Goal: Find specific page/section: Find specific page/section

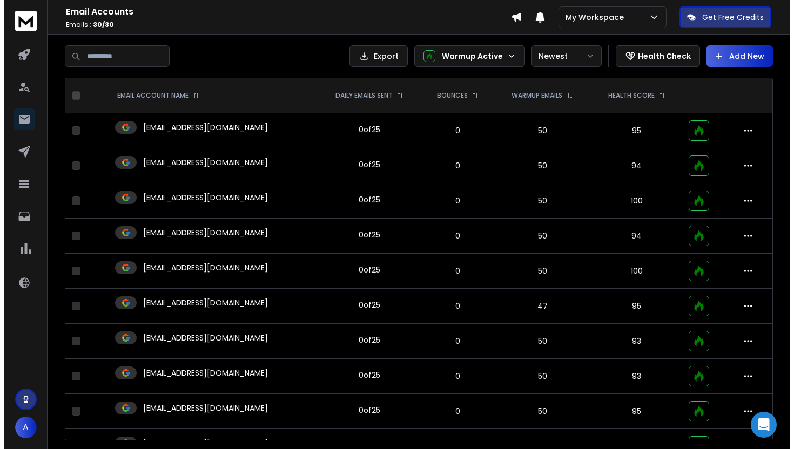
scroll to position [734, 0]
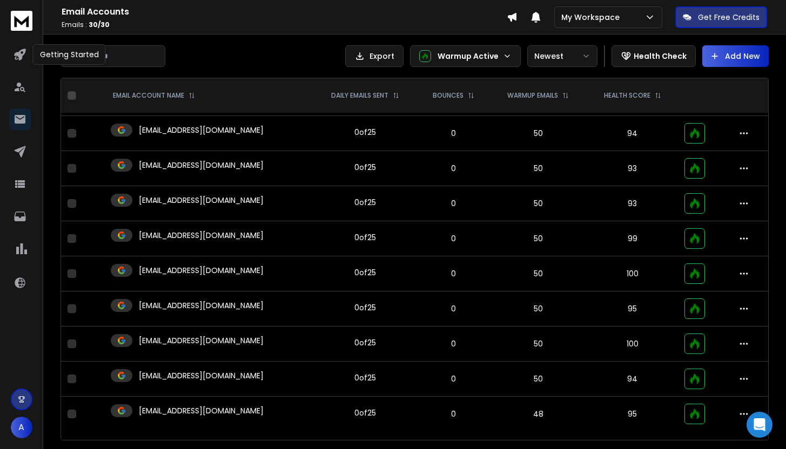
click at [22, 31] on div at bounding box center [21, 154] width 25 height 287
click at [19, 17] on img at bounding box center [22, 21] width 22 height 20
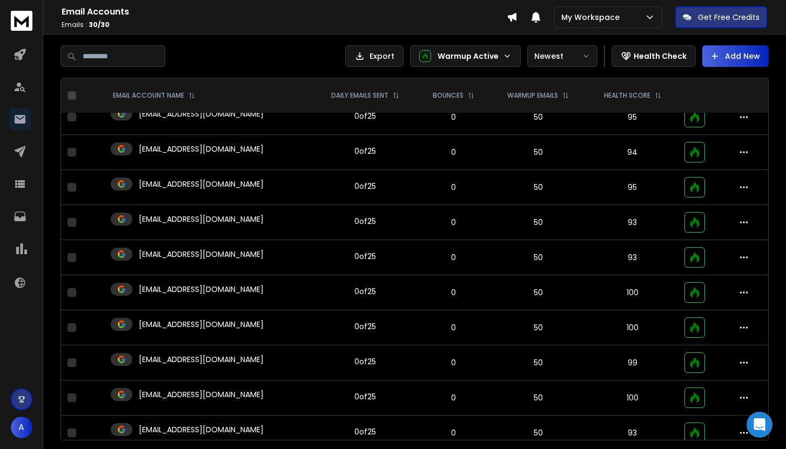
scroll to position [332, 0]
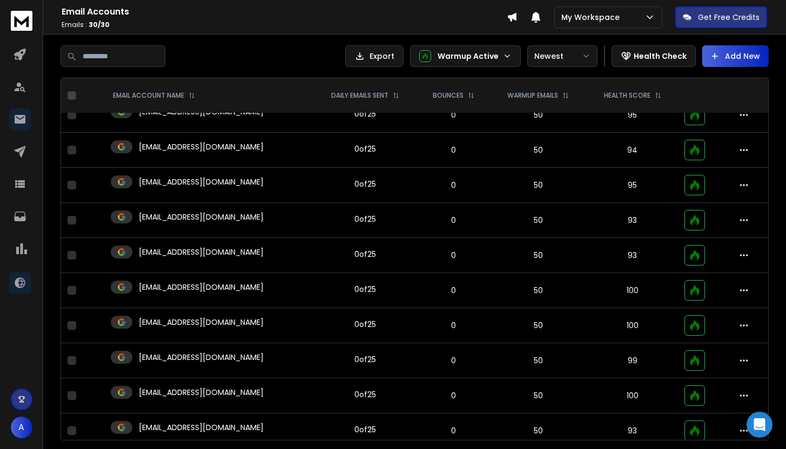
click at [19, 276] on icon at bounding box center [19, 282] width 13 height 13
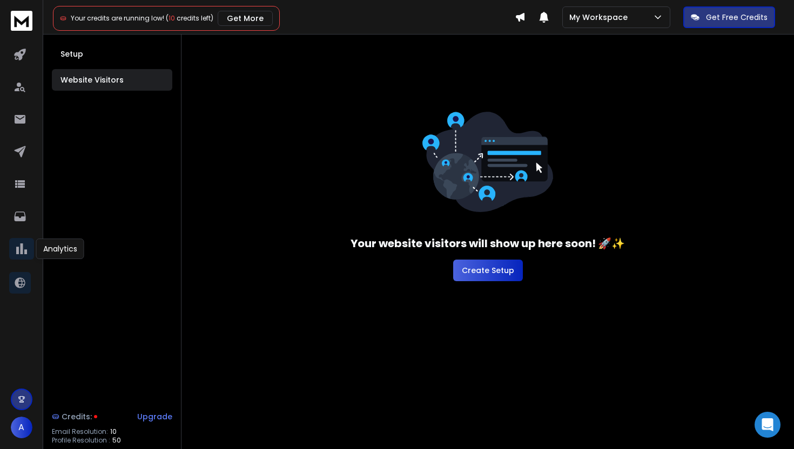
click at [20, 256] on icon at bounding box center [21, 249] width 16 height 16
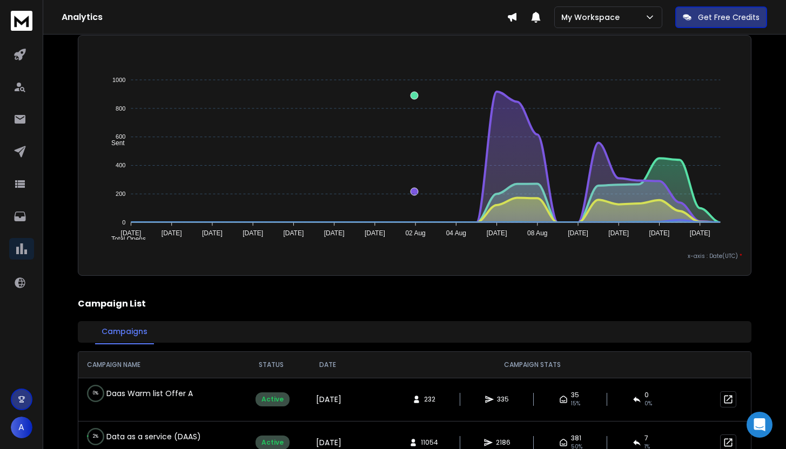
scroll to position [204, 0]
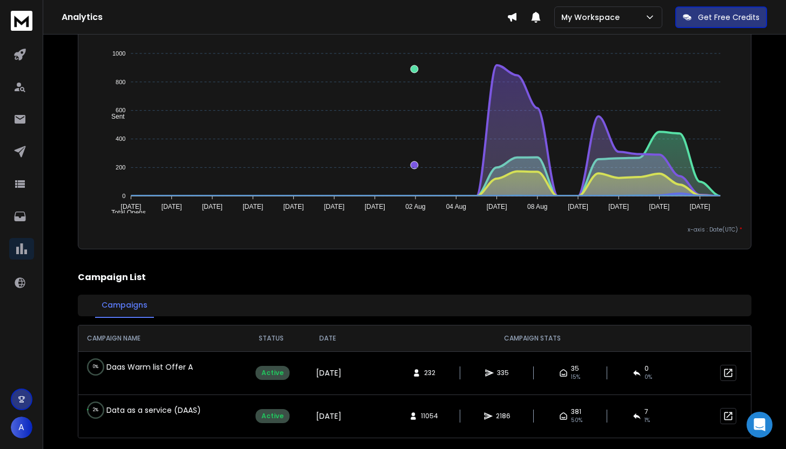
click at [727, 415] on icon at bounding box center [727, 416] width 11 height 11
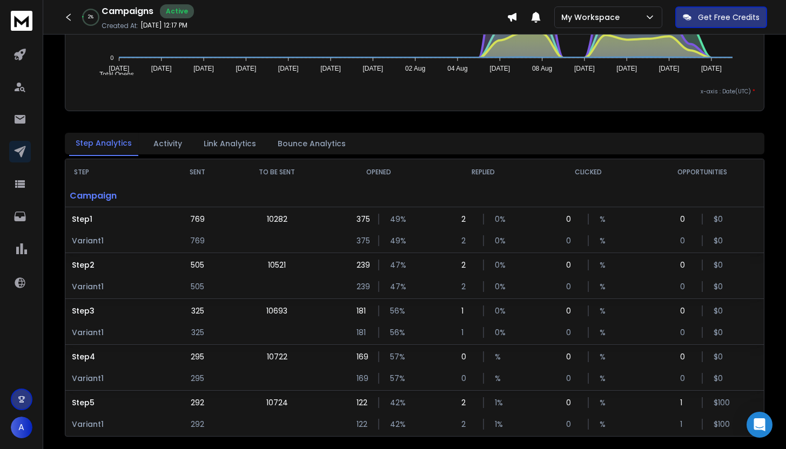
scroll to position [409, 0]
